Goal: Information Seeking & Learning: Check status

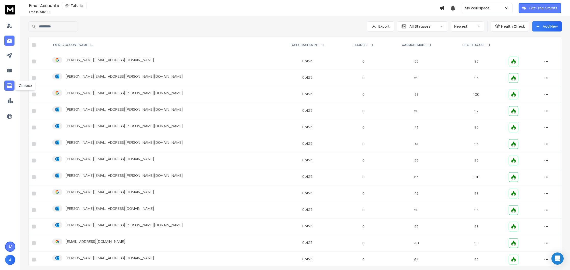
click at [8, 86] on icon at bounding box center [9, 85] width 5 height 5
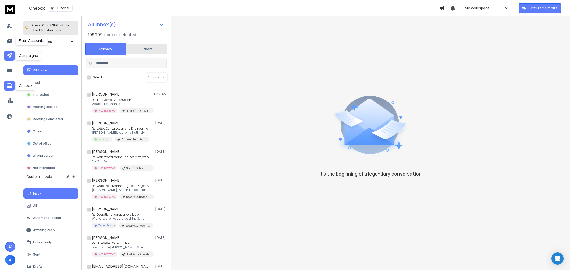
click at [10, 56] on icon at bounding box center [9, 55] width 5 height 5
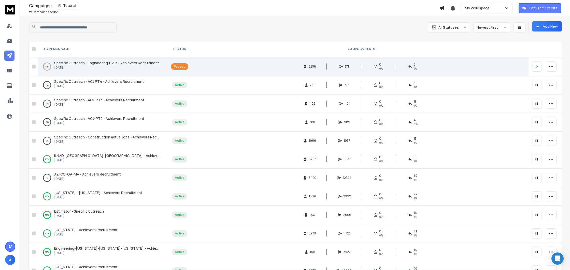
scroll to position [1, 0]
click at [535, 65] on icon at bounding box center [536, 66] width 5 height 5
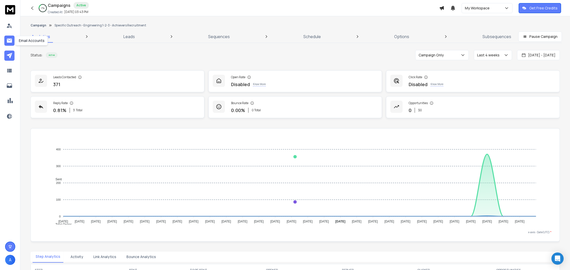
click at [10, 43] on icon at bounding box center [9, 41] width 6 height 6
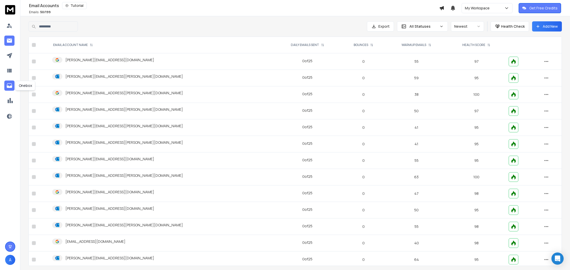
click at [11, 87] on icon at bounding box center [9, 85] width 5 height 5
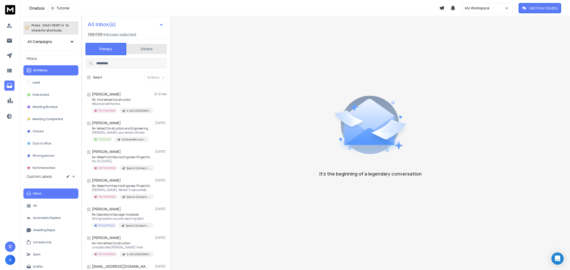
click at [146, 21] on button "All Inbox(s)" at bounding box center [126, 24] width 84 height 10
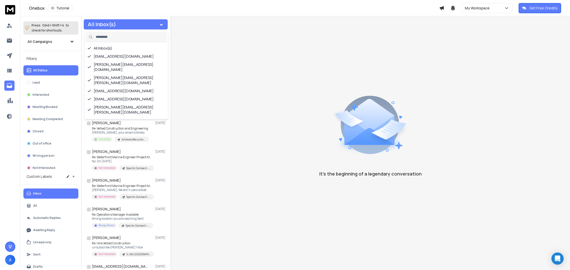
click at [115, 20] on button "All Inbox(s)" at bounding box center [126, 24] width 84 height 10
click at [115, 19] on div "All Inbox(s) 199 / 199 Inboxes selected Primary Others Select Actions Spencer R…" at bounding box center [126, 151] width 89 height 270
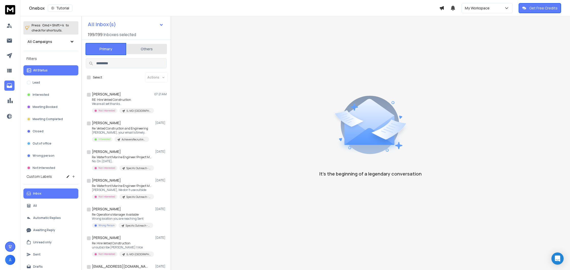
click at [121, 86] on div "Select Actions Spencer Ray 07:21 AM RE: Hire Vetted Construction We are all set…" at bounding box center [126, 172] width 89 height 232
click at [119, 95] on div "Spencer Ray 07:21 AM" at bounding box center [129, 94] width 75 height 5
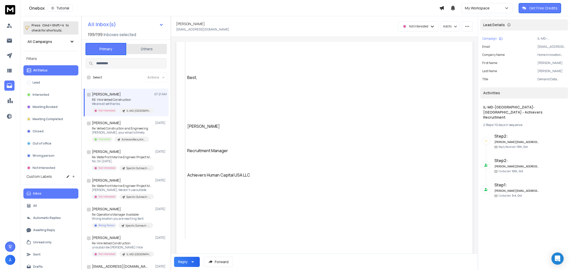
scroll to position [961, 0]
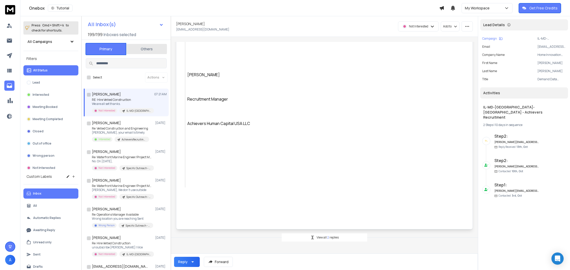
click at [338, 237] on p "View all 2 replies" at bounding box center [327, 238] width 22 height 4
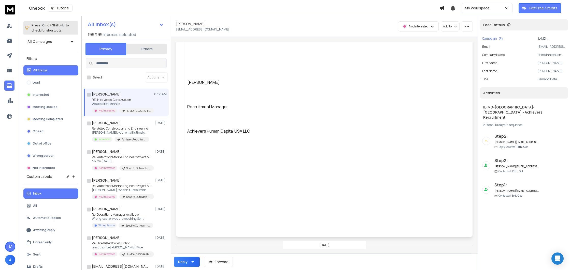
scroll to position [948, 0]
click at [142, 120] on div "Ru Jensen 12 Oct Re: Vetted Construction and Engineering Linda, your email Is t…" at bounding box center [127, 131] width 84 height 28
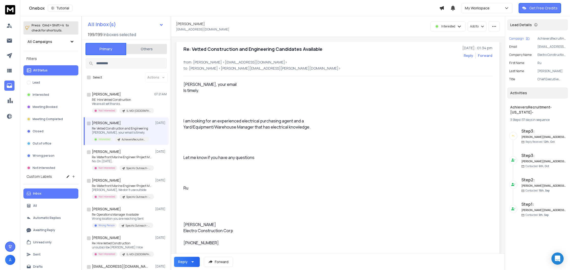
scroll to position [33, 0]
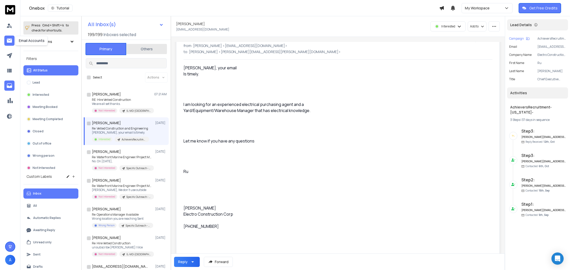
click at [10, 40] on icon at bounding box center [9, 41] width 6 height 6
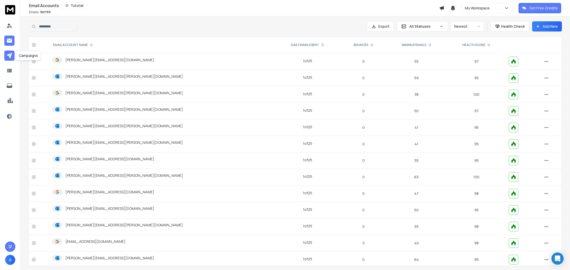
click at [9, 56] on icon at bounding box center [9, 55] width 5 height 5
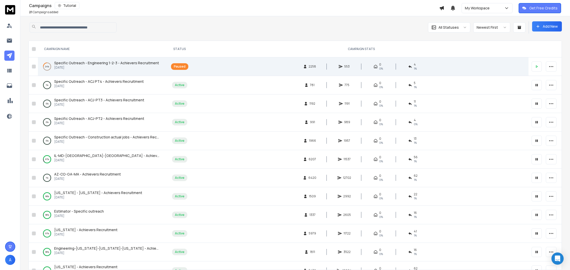
click at [539, 69] on button at bounding box center [536, 67] width 10 height 10
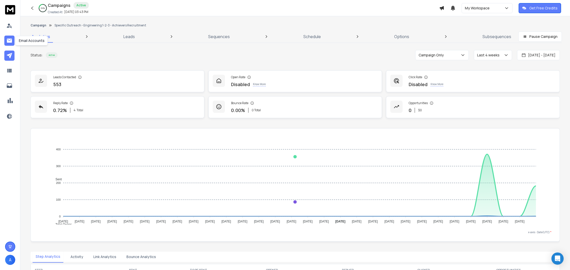
click at [12, 41] on icon at bounding box center [9, 41] width 5 height 4
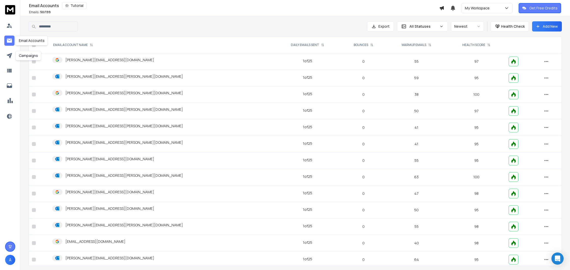
click at [10, 62] on div at bounding box center [10, 57] width 12 height 12
click at [8, 55] on icon at bounding box center [9, 55] width 5 height 5
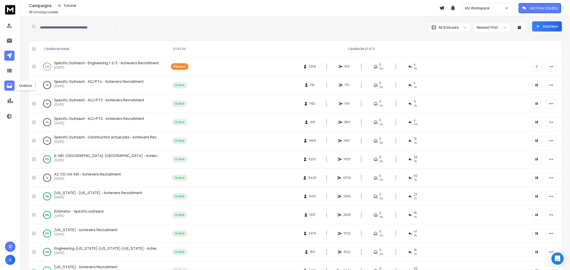
click at [9, 87] on icon at bounding box center [9, 85] width 5 height 5
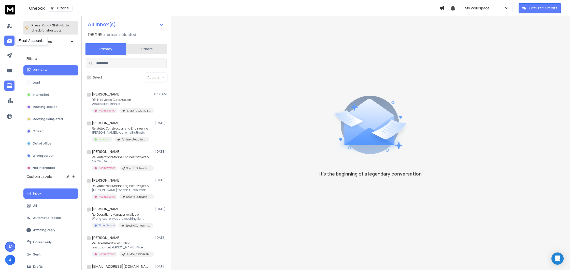
click at [5, 41] on link at bounding box center [9, 41] width 10 height 10
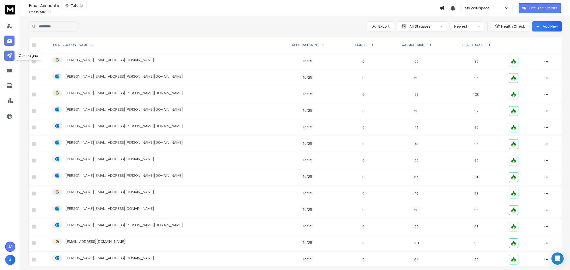
click at [10, 57] on icon at bounding box center [9, 55] width 5 height 5
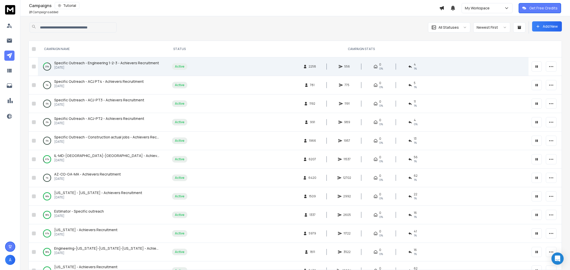
click at [80, 65] on span "Specific Outreach - Engineering 1-2-3 - Achievers Recruitment" at bounding box center [106, 63] width 105 height 5
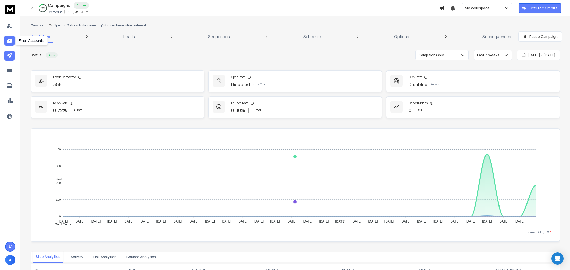
click at [9, 42] on icon at bounding box center [9, 41] width 5 height 4
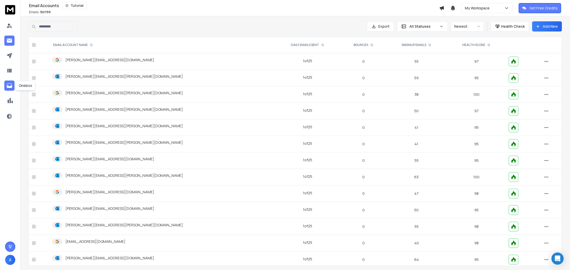
click at [12, 87] on icon at bounding box center [9, 86] width 6 height 6
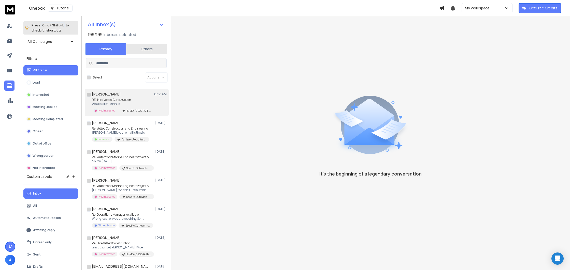
click at [97, 114] on div "Spencer Ray 07:21 AM RE: Hire Vetted Construction We are all set thanks. Not In…" at bounding box center [127, 103] width 84 height 28
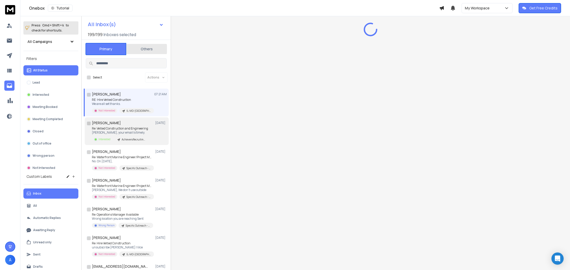
click at [100, 125] on h1 "Ru Jensen" at bounding box center [106, 123] width 29 height 5
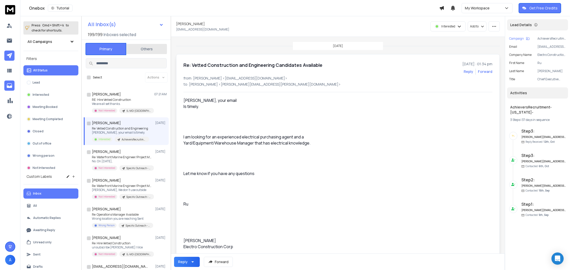
click at [14, 58] on body "ReferralStack Unlock AI-powered affiliate growth Lifetime Deals available! Clai…" at bounding box center [285, 135] width 570 height 270
click at [11, 59] on link at bounding box center [9, 56] width 10 height 10
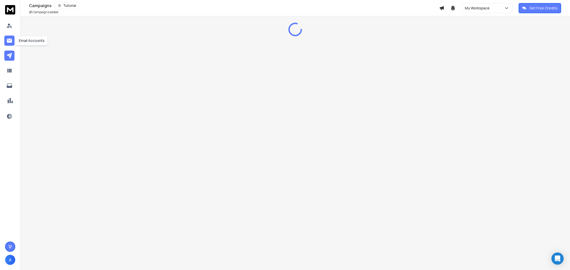
click at [5, 39] on link at bounding box center [9, 41] width 10 height 10
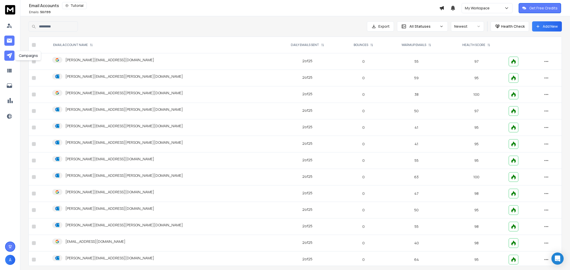
click at [6, 55] on icon at bounding box center [9, 56] width 6 height 6
